Goal: Information Seeking & Learning: Find contact information

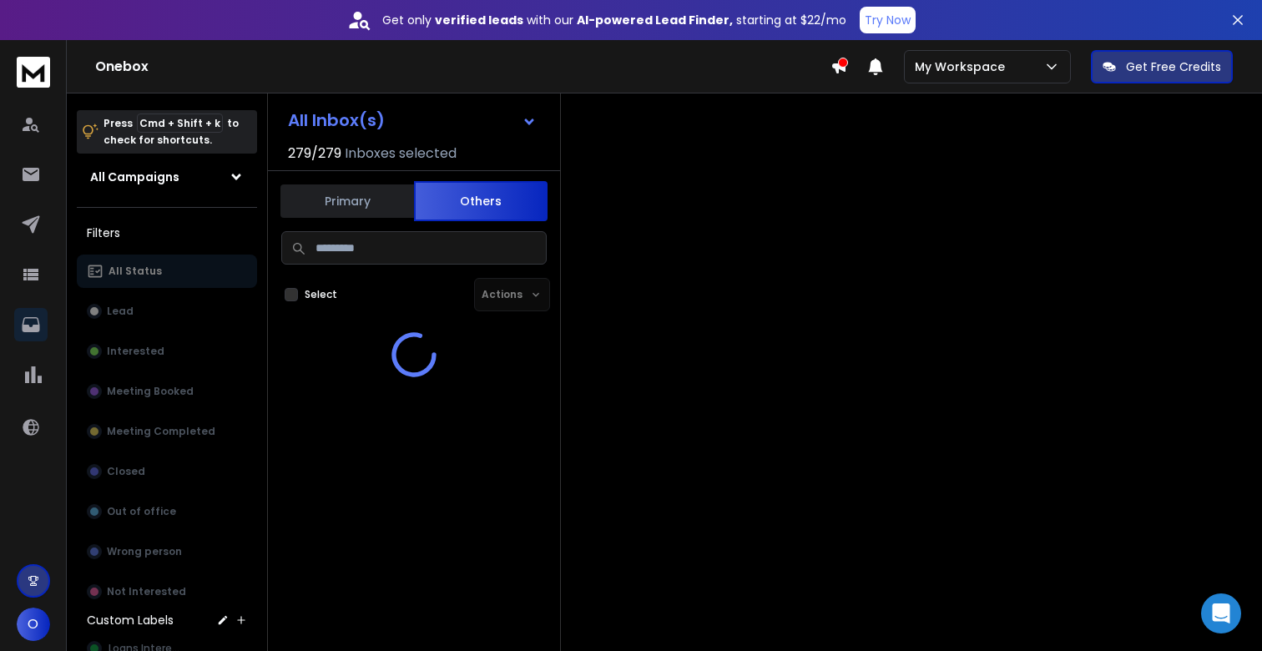
click at [431, 206] on button "Others" at bounding box center [481, 201] width 134 height 40
click at [347, 207] on button "Primary" at bounding box center [347, 201] width 134 height 37
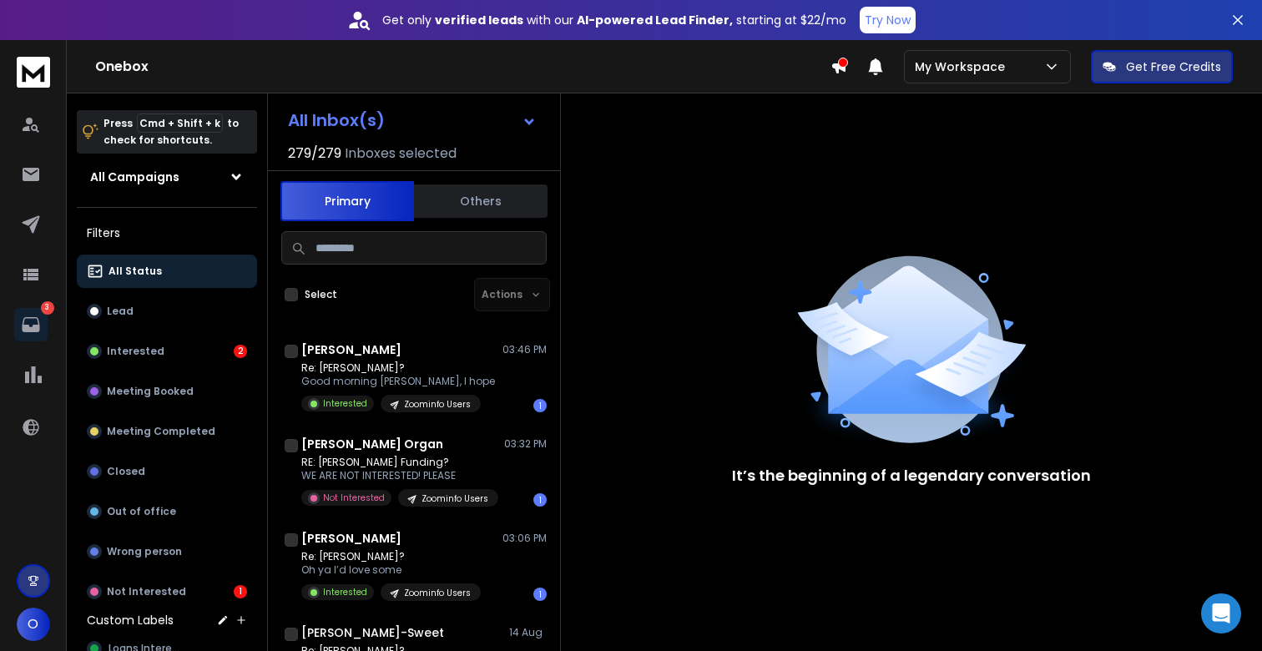
click at [470, 393] on div "Re: [PERSON_NAME]? Good morning [PERSON_NAME], I hope Interested Zoominfo Users" at bounding box center [398, 386] width 194 height 51
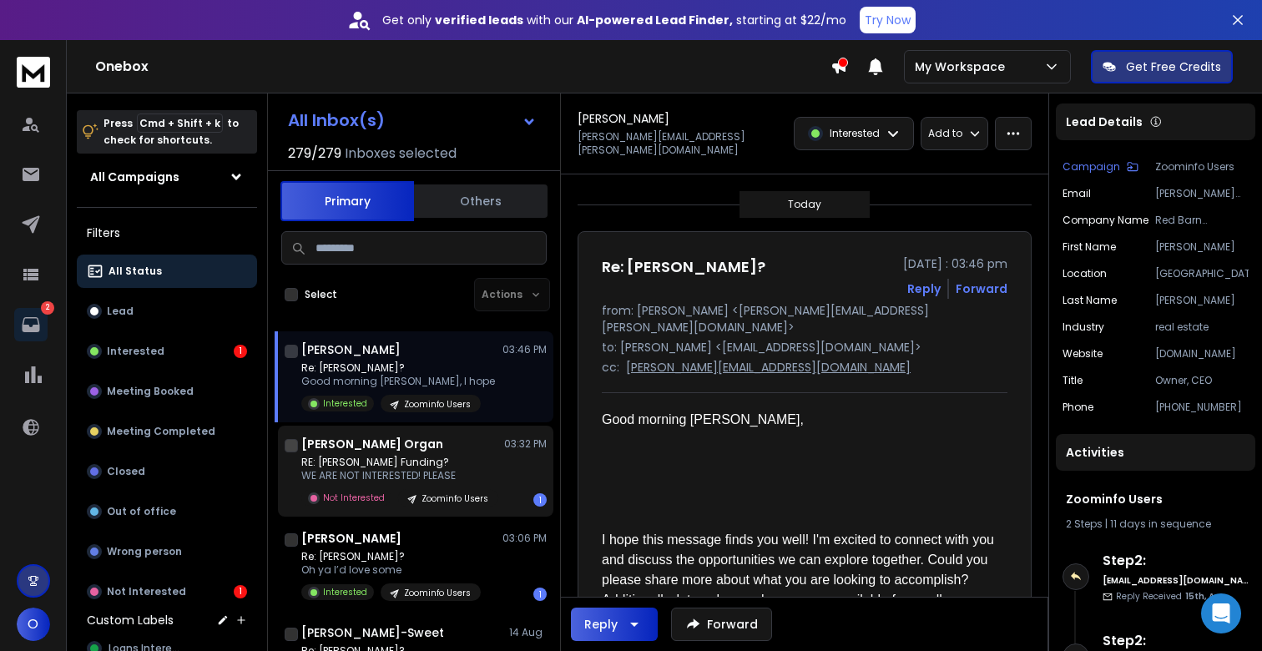
click at [464, 448] on div "[PERSON_NAME] Organ 03:32 PM" at bounding box center [423, 444] width 245 height 17
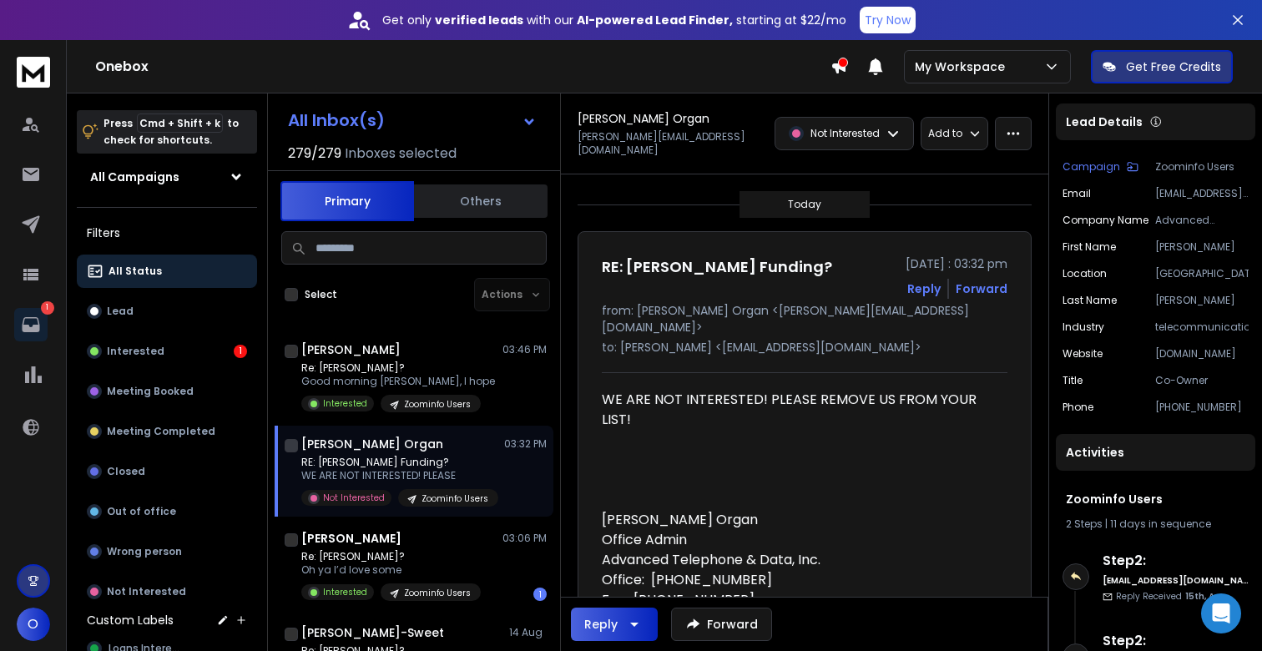
scroll to position [171, 0]
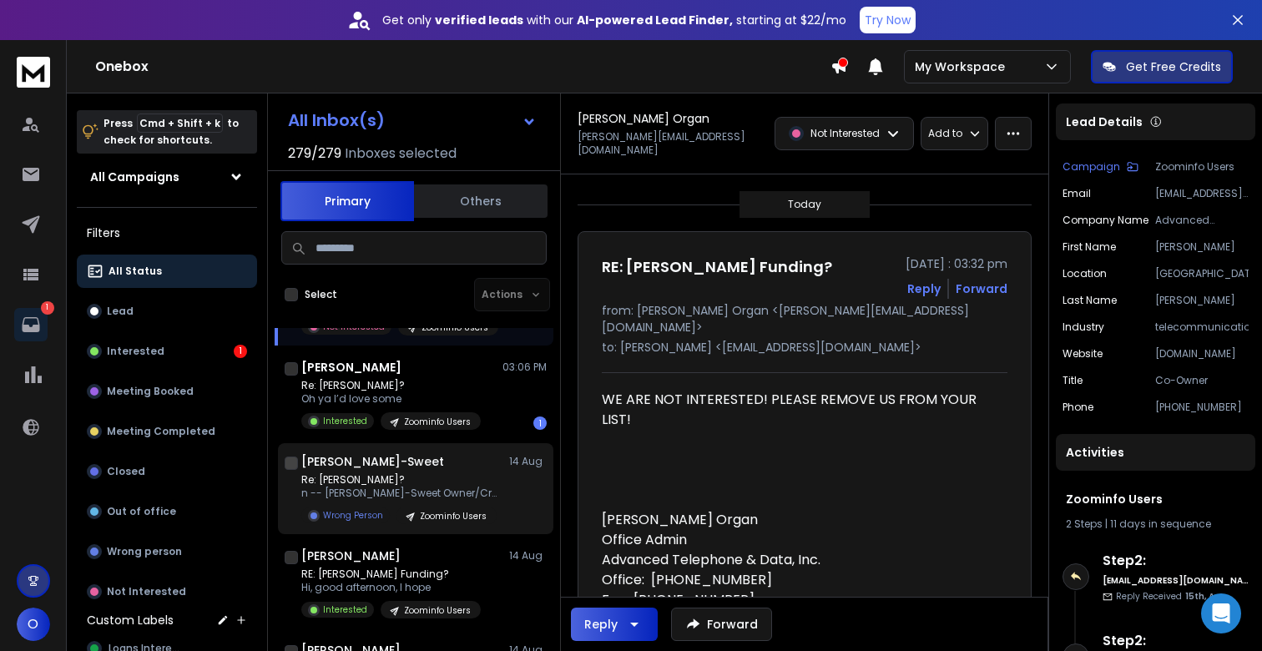
click at [497, 447] on div "[PERSON_NAME]-Sweet [DATE] Re: [PERSON_NAME] Funding? n -- [PERSON_NAME]-Sweet …" at bounding box center [415, 488] width 275 height 91
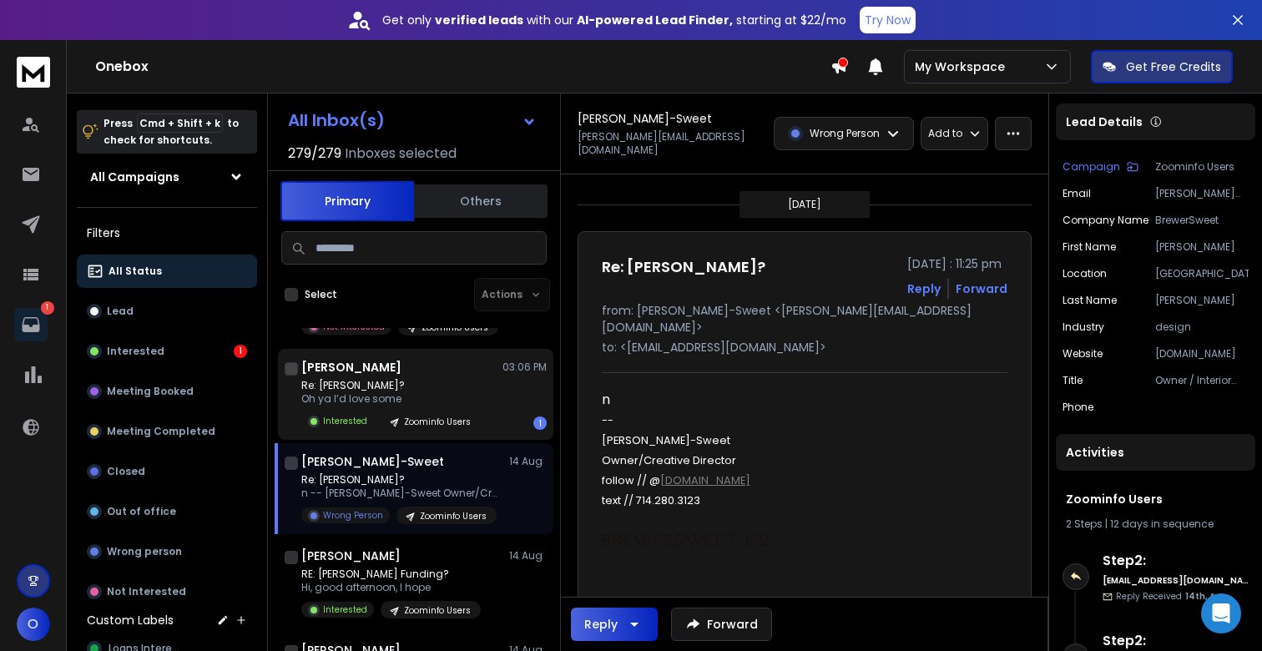
click at [496, 431] on div "[PERSON_NAME] 03:06 PM Re: [PERSON_NAME]? Oh ya I’d love some Interested Zoomin…" at bounding box center [415, 394] width 275 height 91
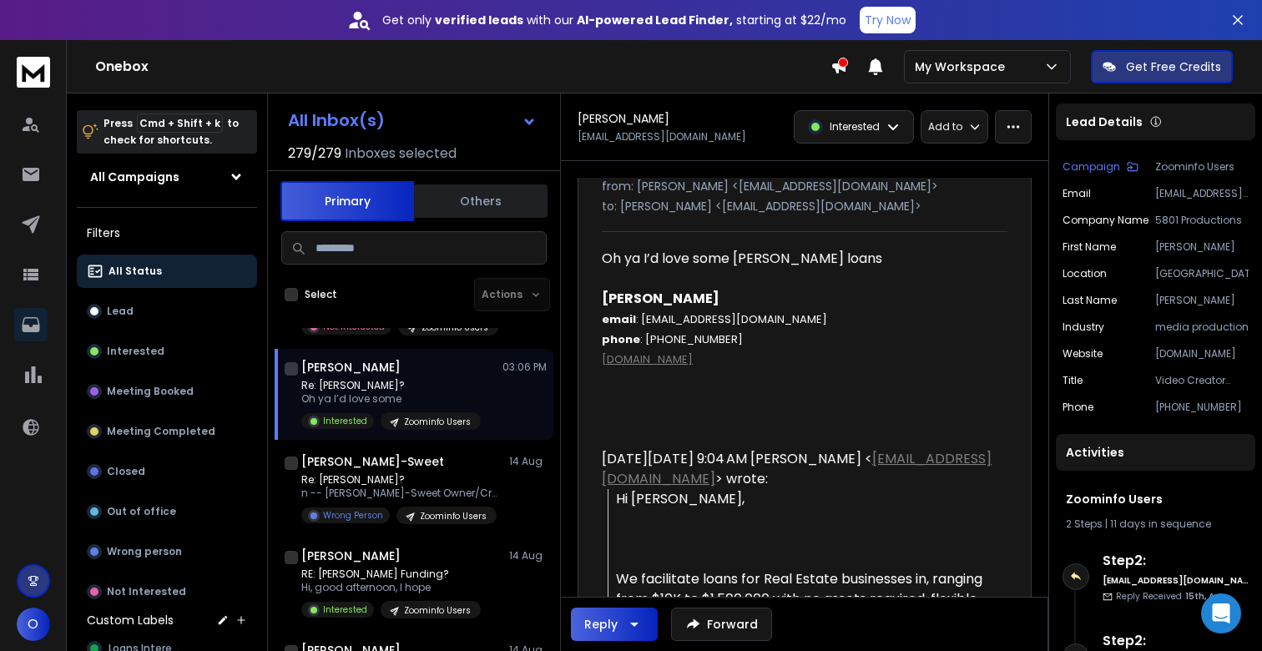
scroll to position [0, 0]
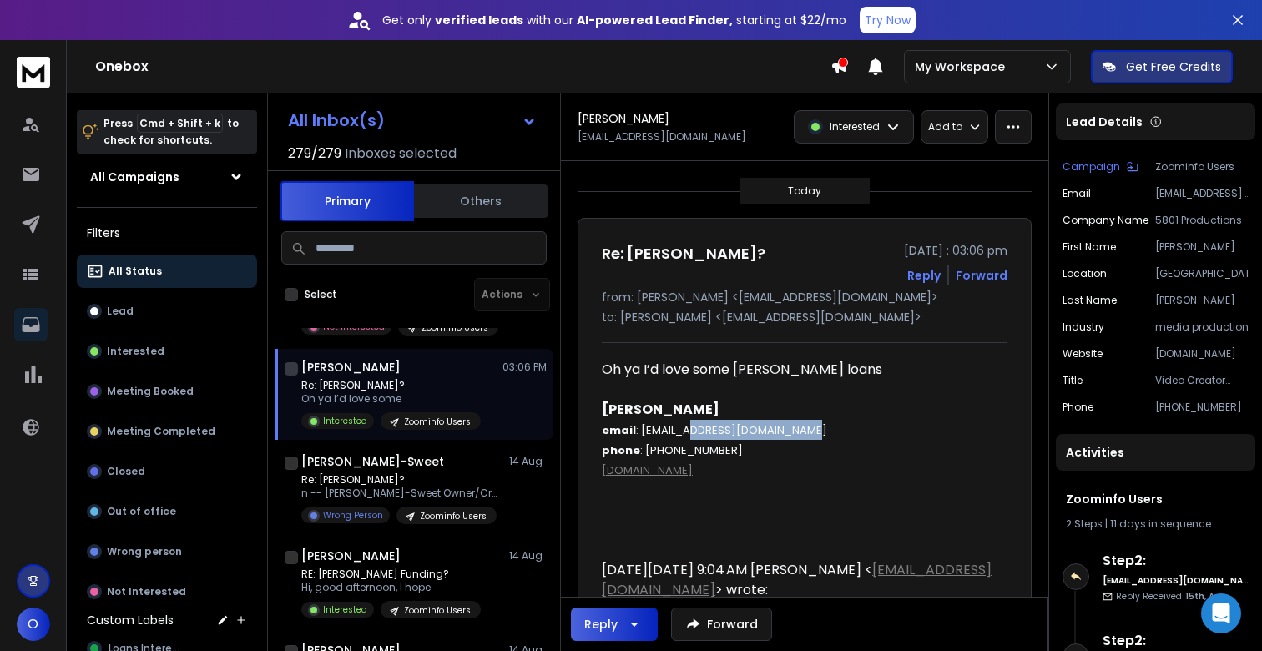
copy font "[DOMAIN_NAME]"
drag, startPoint x: 810, startPoint y: 427, endPoint x: 695, endPoint y: 426, distance: 115.2
click at [695, 426] on div "[PERSON_NAME] email : [EMAIL_ADDRESS][DOMAIN_NAME]" at bounding box center [798, 420] width 392 height 40
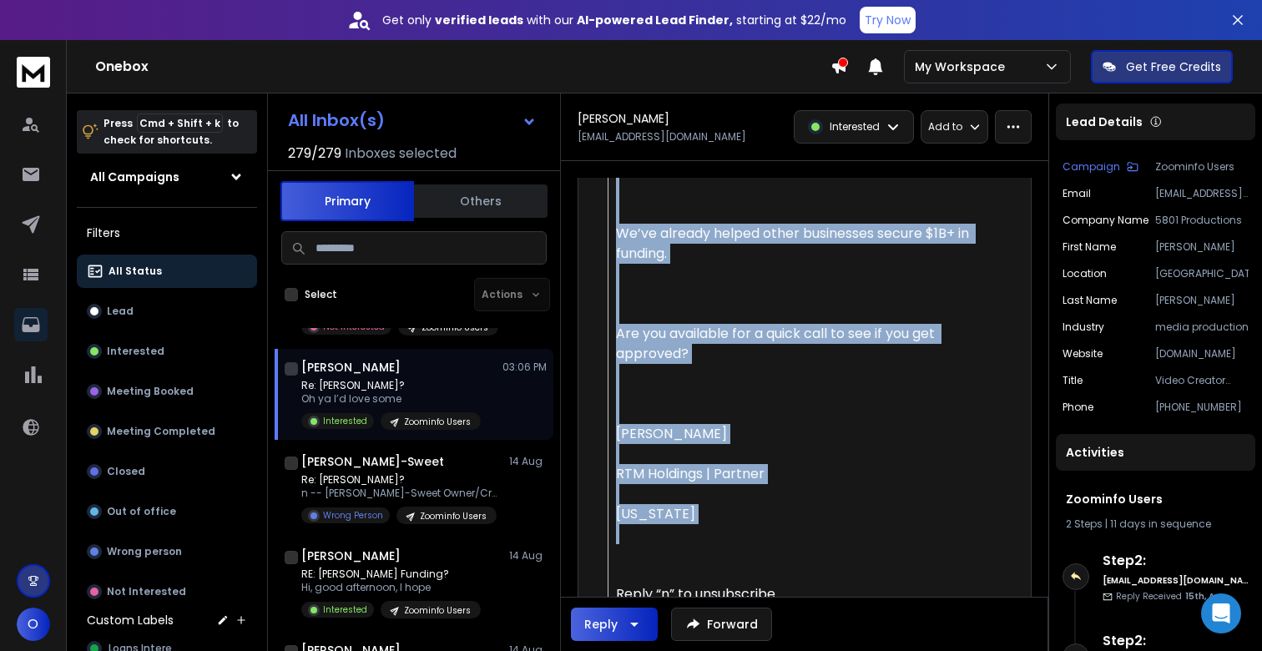
scroll to position [890, 0]
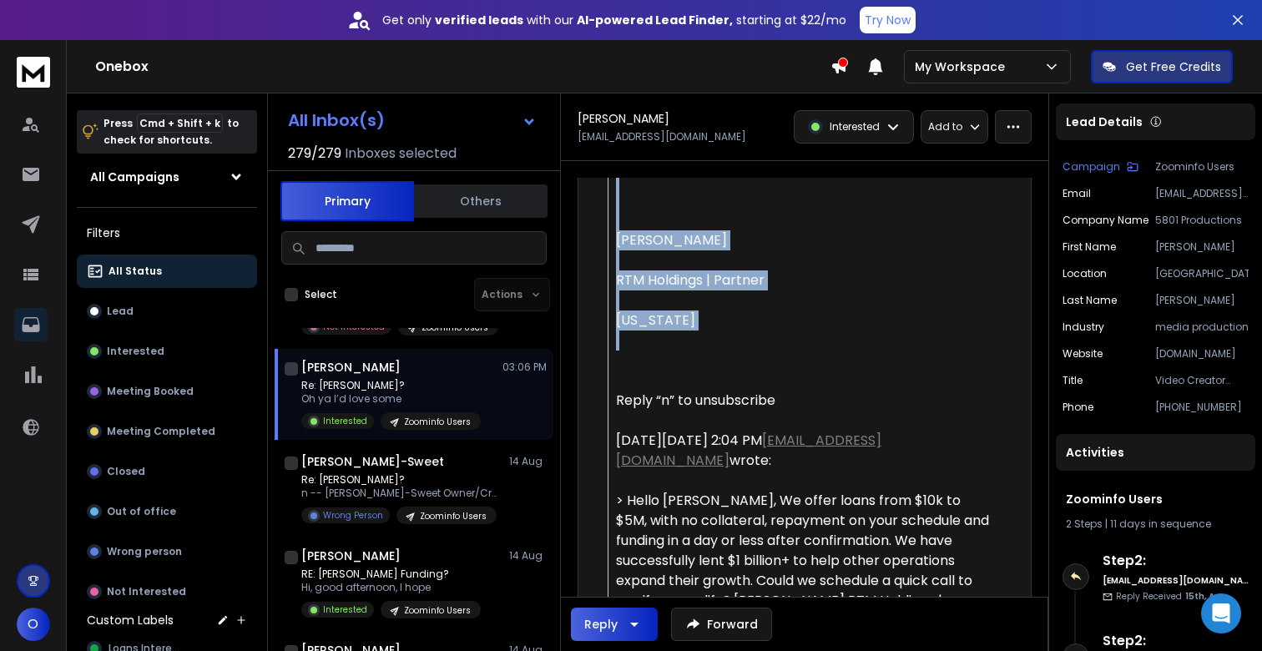
drag, startPoint x: 650, startPoint y: 383, endPoint x: 896, endPoint y: 446, distance: 254.0
click at [896, 446] on div "Re: [PERSON_NAME]? [DATE] : 03:06 pm Reply Forward from: [PERSON_NAME] <[EMAIL_…" at bounding box center [805, 37] width 454 height 1421
copy div "Oh ya I’d love some [PERSON_NAME] loans [PERSON_NAME] email : [EMAIL_ADDRESS][D…"
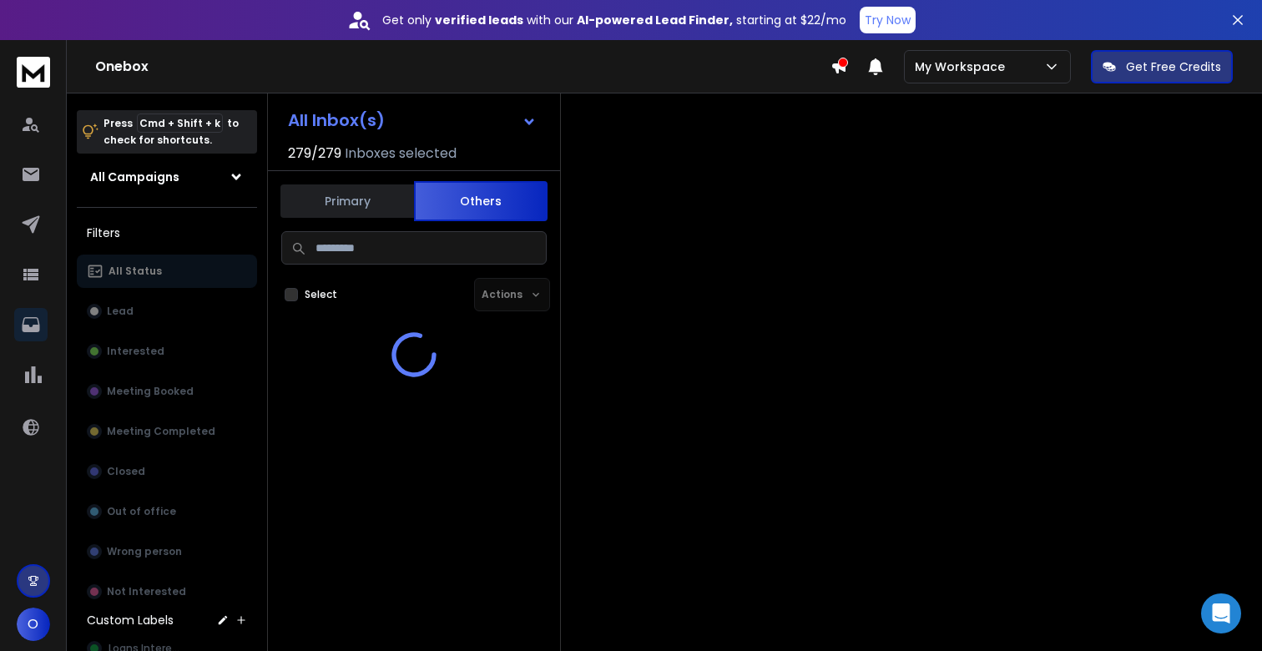
click at [515, 198] on button "Others" at bounding box center [481, 201] width 134 height 40
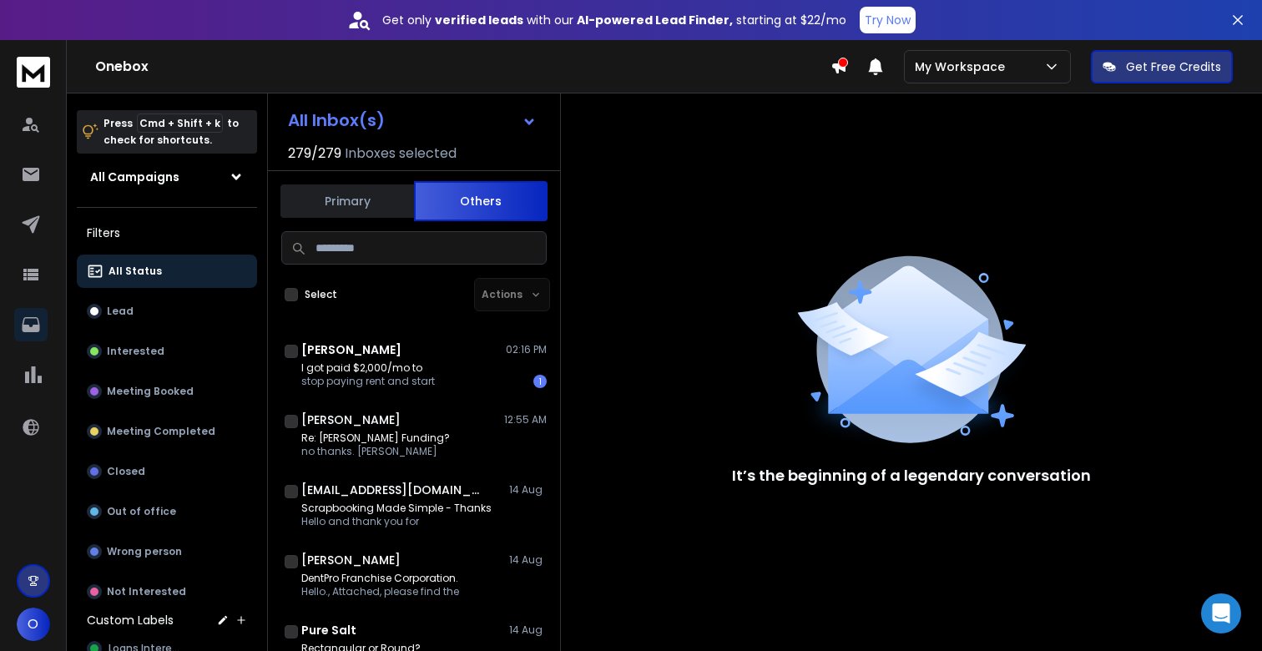
click at [401, 313] on div "Select Actions [PERSON_NAME] 02:16 PM I got paid $2,000/mo to stop paying rent …" at bounding box center [414, 516] width 292 height 585
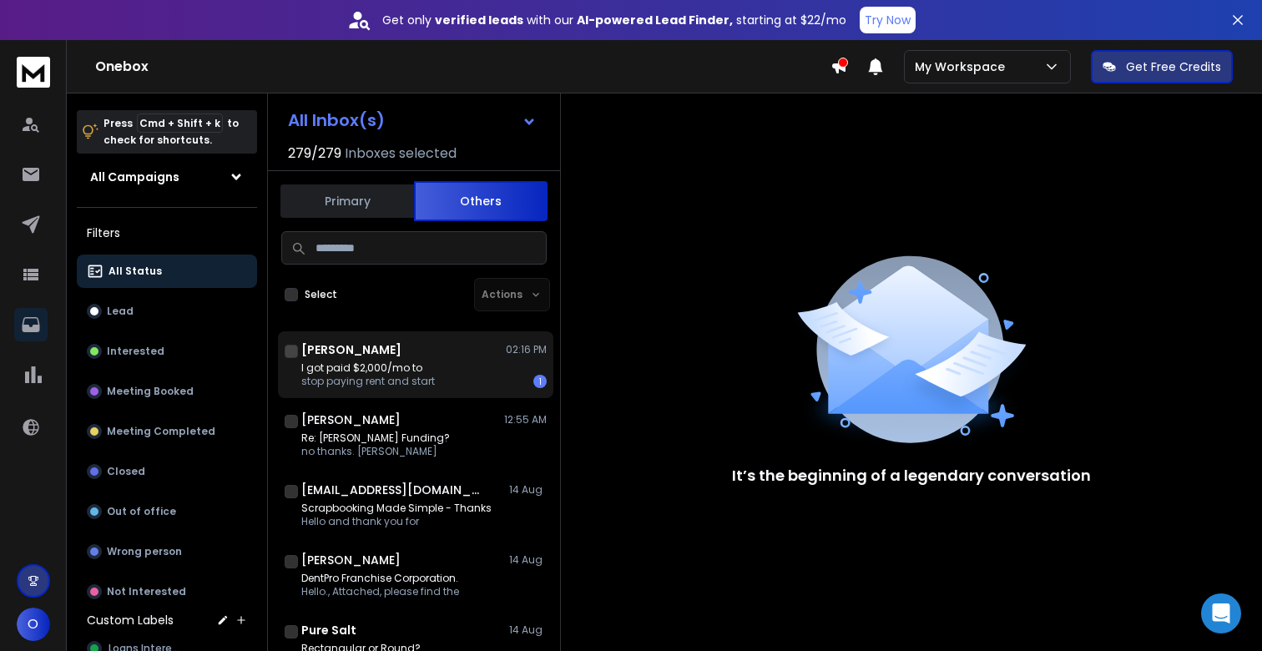
click at [402, 337] on div "[PERSON_NAME] 02:16 PM I got paid $2,000/mo to stop paying rent and start 1" at bounding box center [415, 364] width 275 height 67
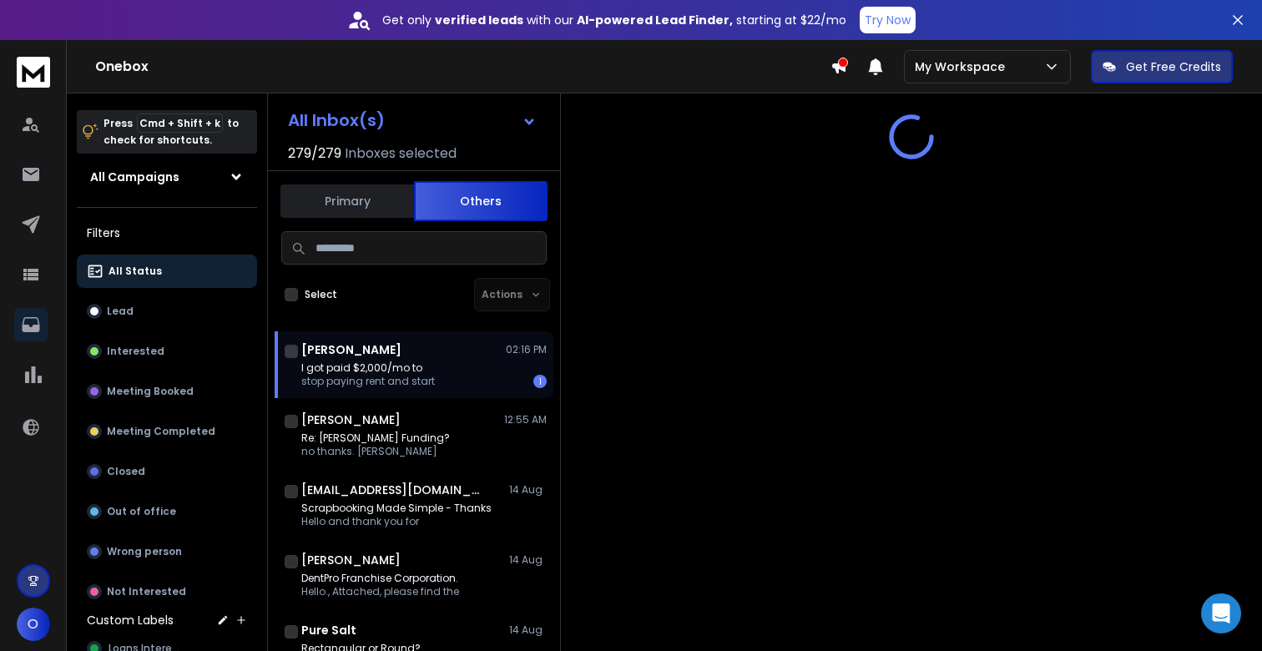
click at [380, 208] on button "Primary" at bounding box center [347, 201] width 134 height 37
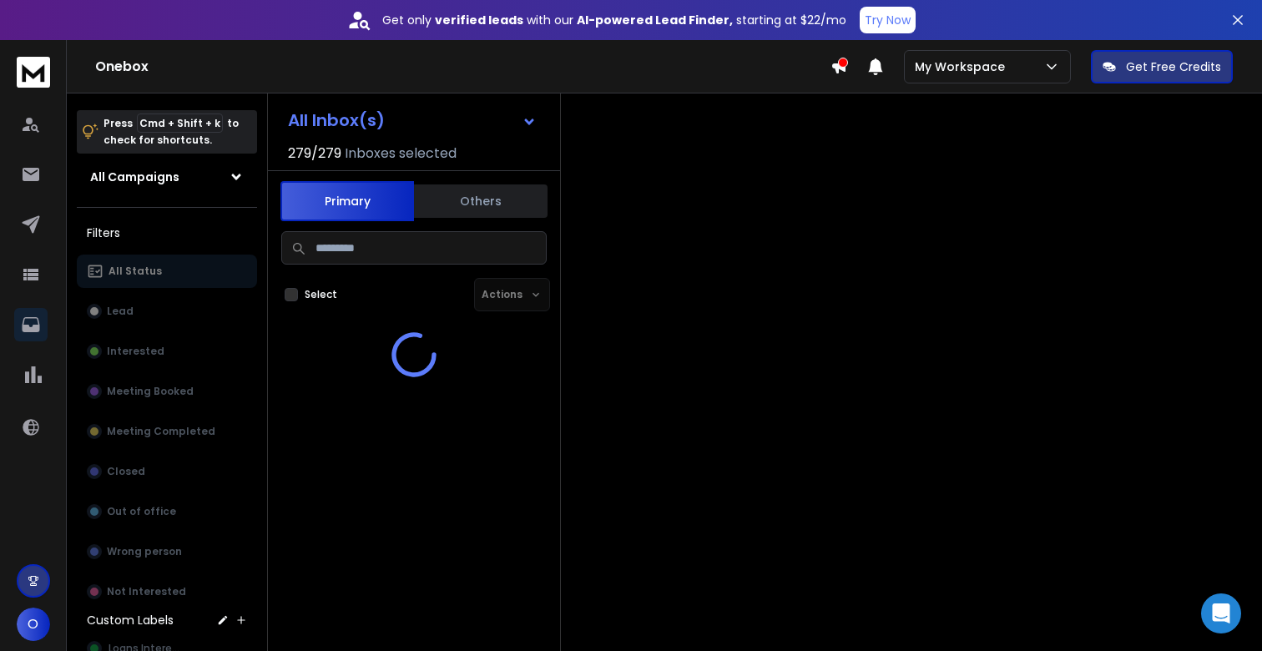
click at [380, 208] on button "Primary" at bounding box center [347, 201] width 134 height 40
